Goal: Task Accomplishment & Management: Manage account settings

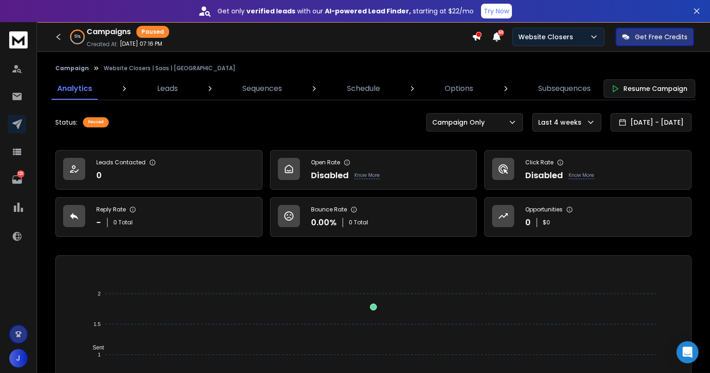
click at [570, 37] on p "Website Closers" at bounding box center [548, 36] width 59 height 9
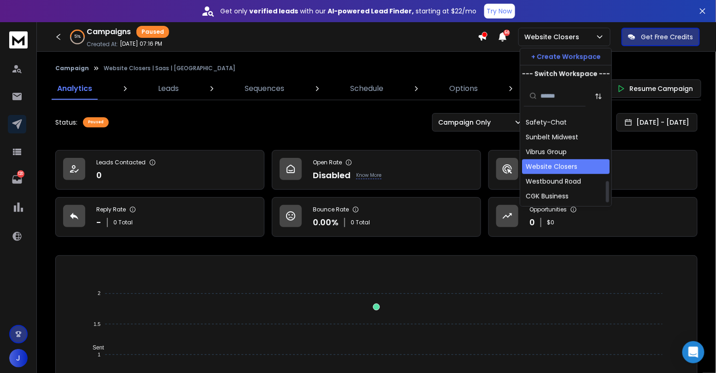
scroll to position [270, 0]
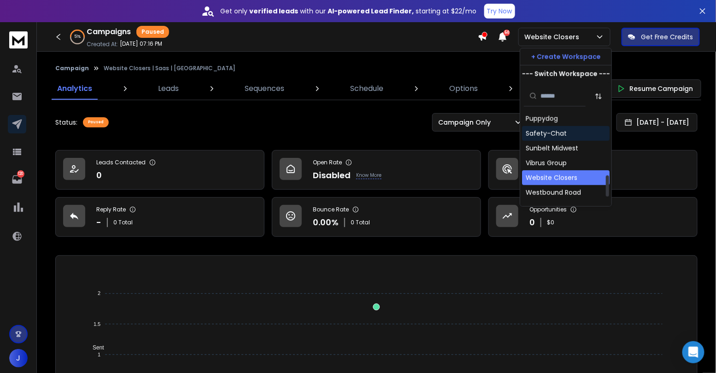
click at [361, 51] on div "51 % Campaigns Paused Created At: Apr 15, 2025, 07:16 PM 50 Website Closers Get…" at bounding box center [358, 37] width 716 height 30
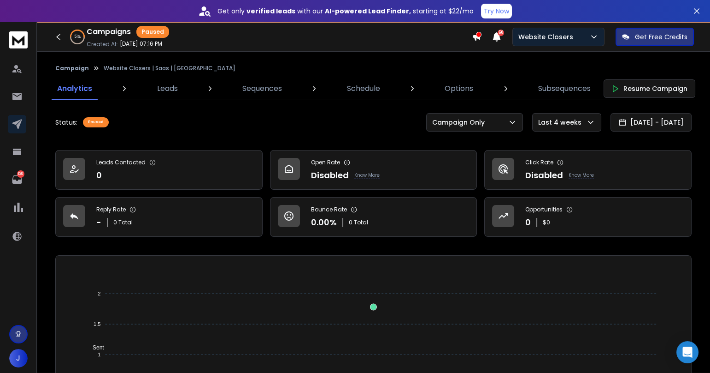
click at [562, 36] on p "Website Closers" at bounding box center [548, 36] width 59 height 9
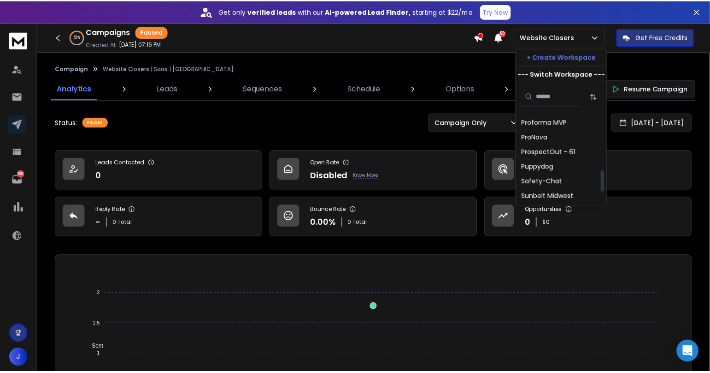
scroll to position [213, 0]
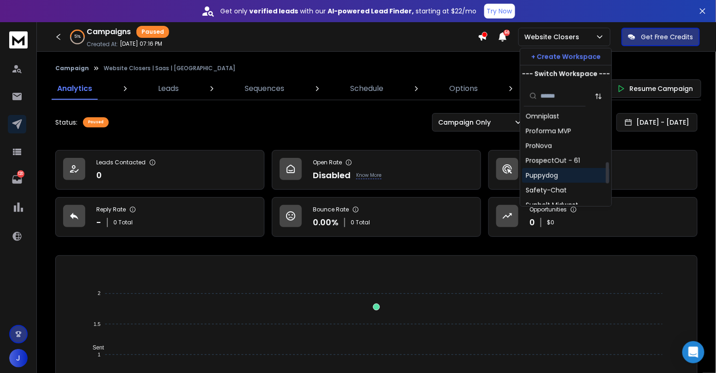
click at [567, 168] on div "Puppydog" at bounding box center [566, 175] width 88 height 15
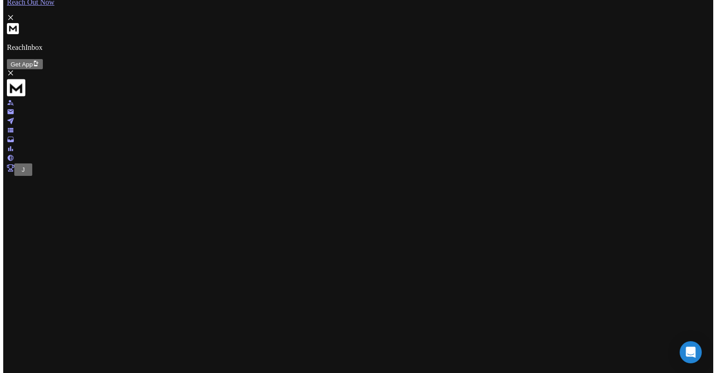
scroll to position [42, 0]
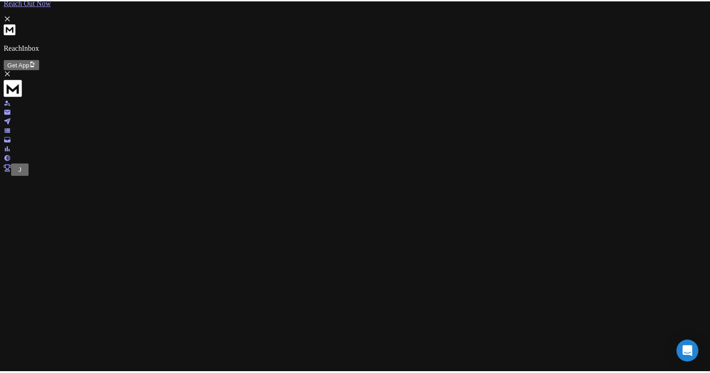
scroll to position [160, 0]
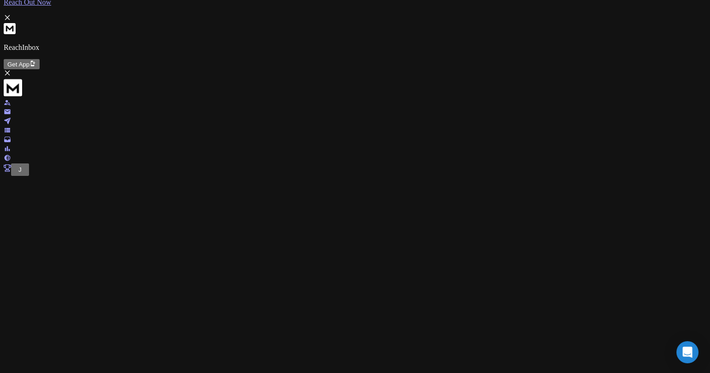
scroll to position [42, 0]
drag, startPoint x: 239, startPoint y: 265, endPoint x: 230, endPoint y: 264, distance: 9.7
copy div "*********"
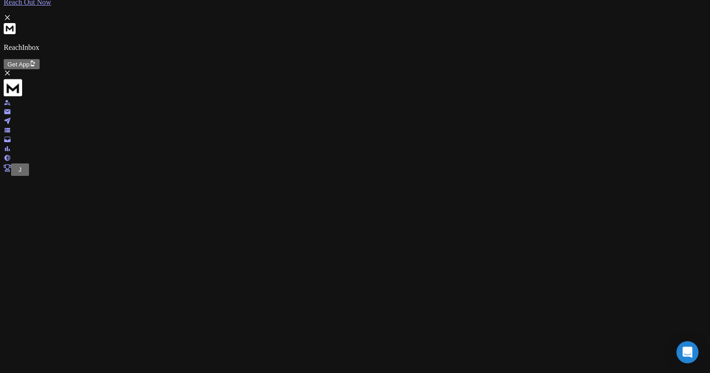
drag, startPoint x: 272, startPoint y: 326, endPoint x: 244, endPoint y: 292, distance: 43.9
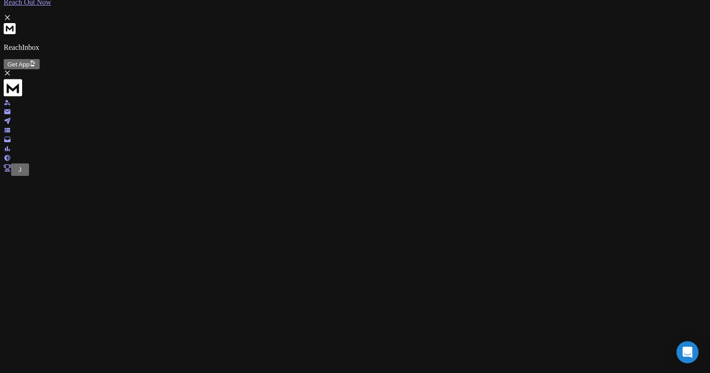
drag, startPoint x: 268, startPoint y: 284, endPoint x: 227, endPoint y: 281, distance: 41.6
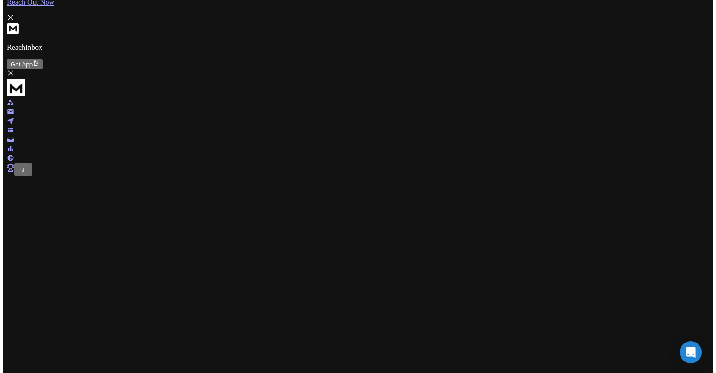
scroll to position [142, 0]
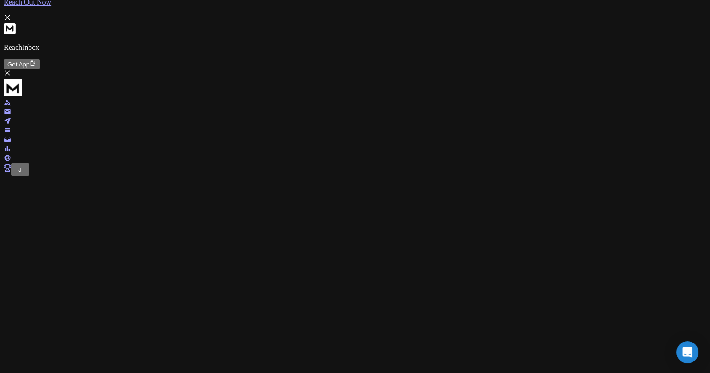
type input "**********"
drag, startPoint x: 278, startPoint y: 296, endPoint x: 236, endPoint y: 294, distance: 42.5
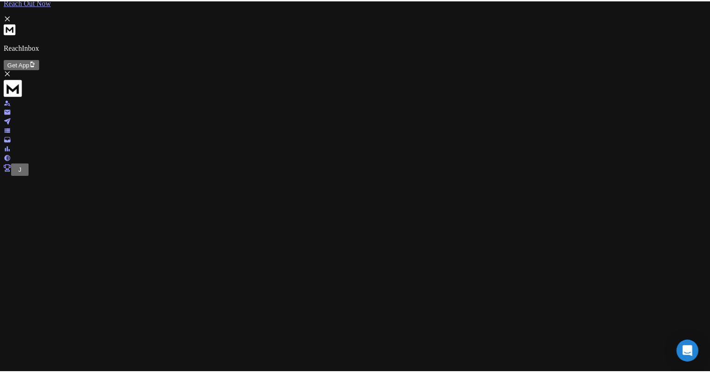
scroll to position [0, 0]
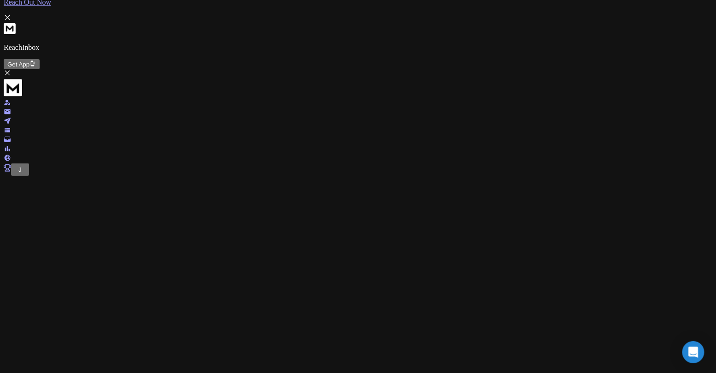
click at [11, 123] on icon at bounding box center [7, 121] width 6 height 6
